Goal: Navigation & Orientation: Find specific page/section

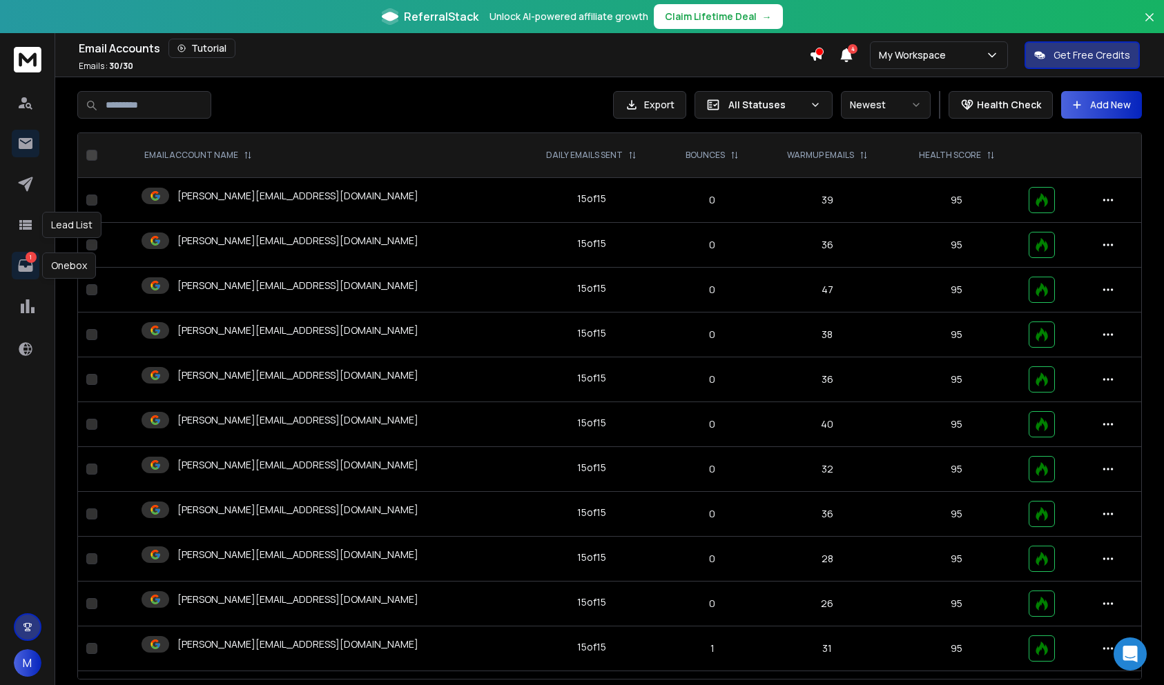
click at [33, 259] on p "1" at bounding box center [31, 257] width 11 height 11
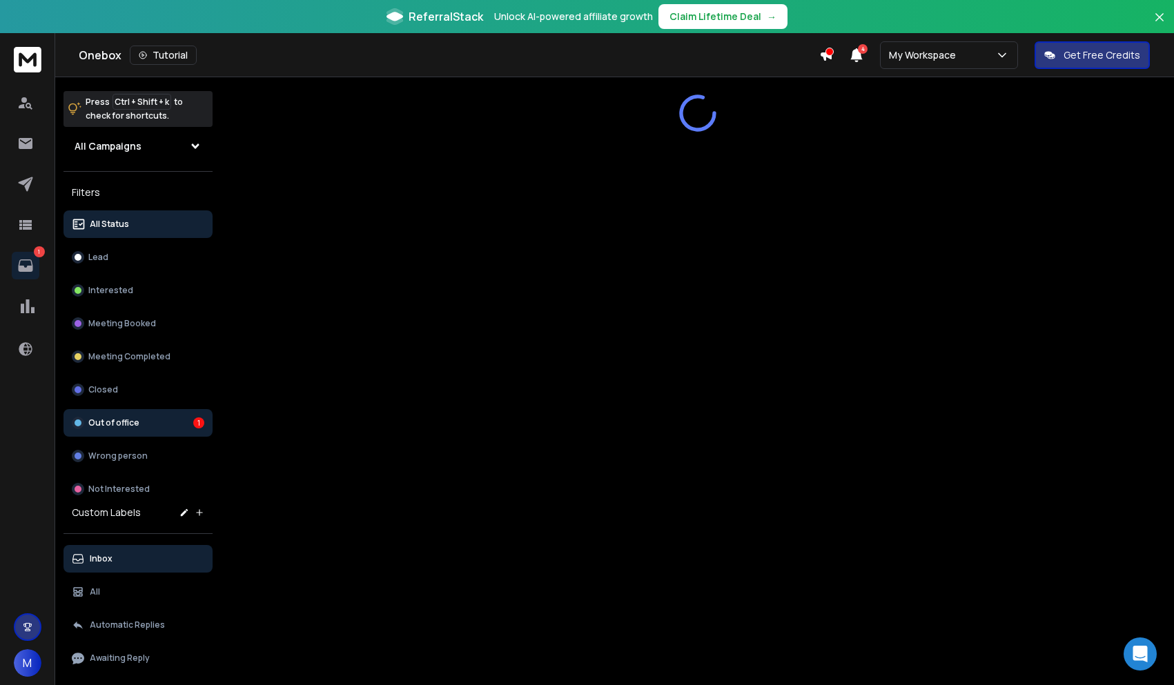
click at [116, 419] on p "Out of office" at bounding box center [113, 423] width 51 height 11
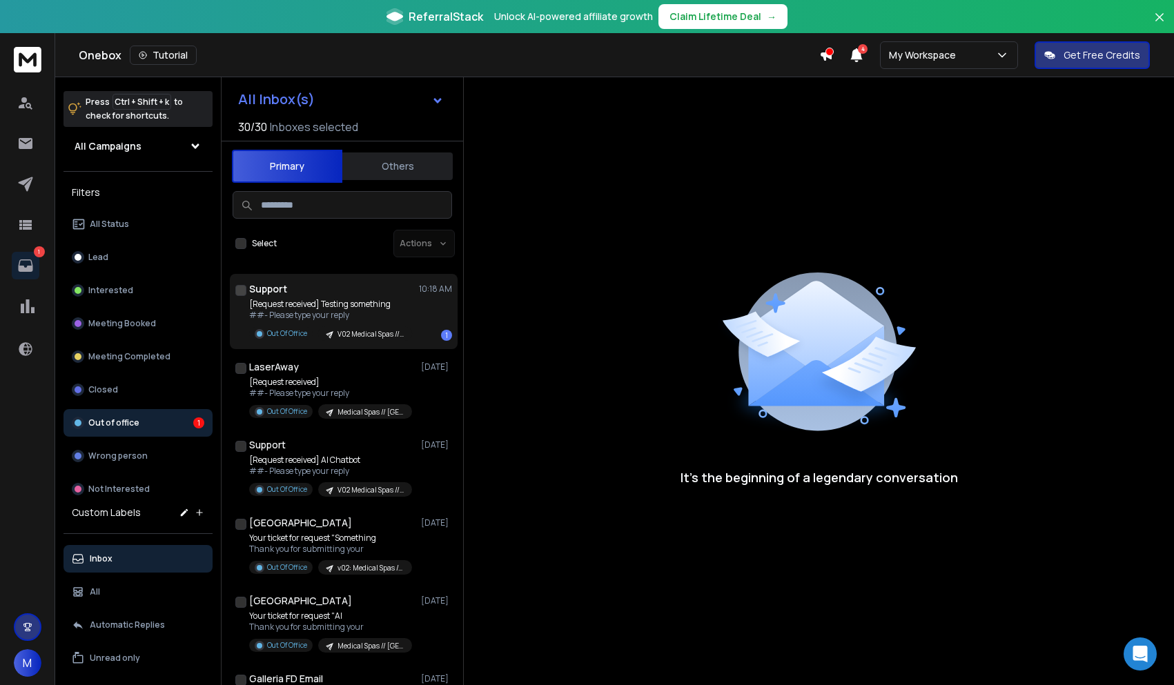
click at [421, 307] on div "[Request received] Testing something ##- Please type your reply Out Of Office V…" at bounding box center [350, 320] width 203 height 42
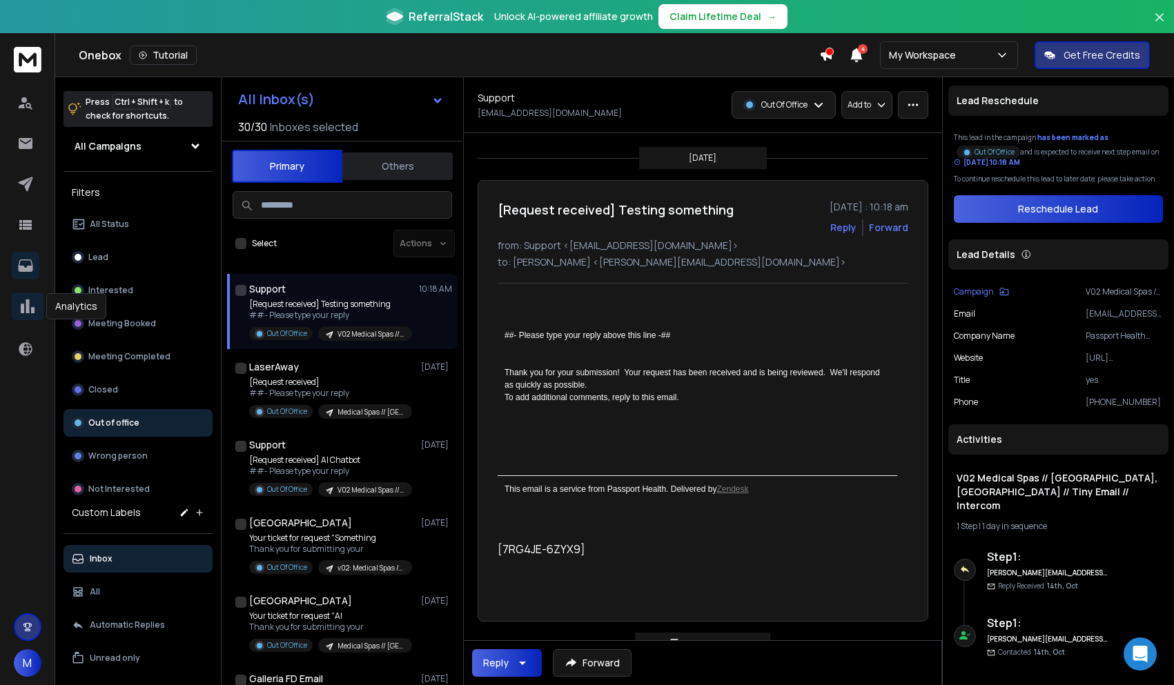
click at [31, 305] on icon at bounding box center [27, 306] width 21 height 21
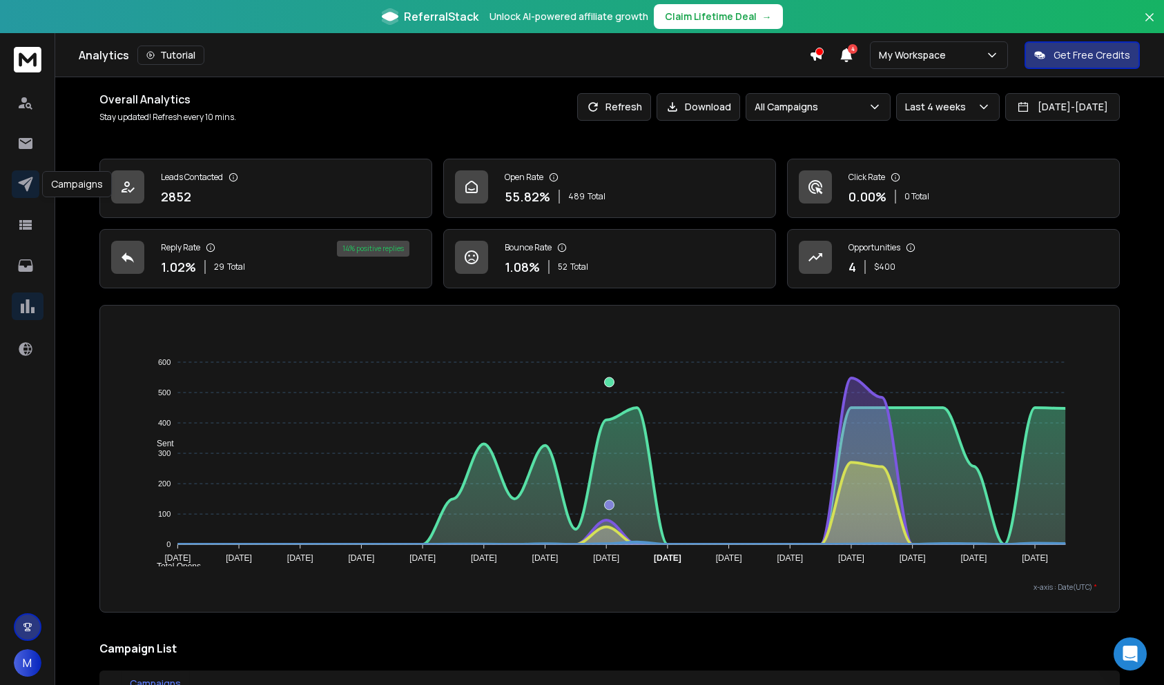
click at [26, 188] on icon at bounding box center [25, 184] width 14 height 14
